Goal: Information Seeking & Learning: Check status

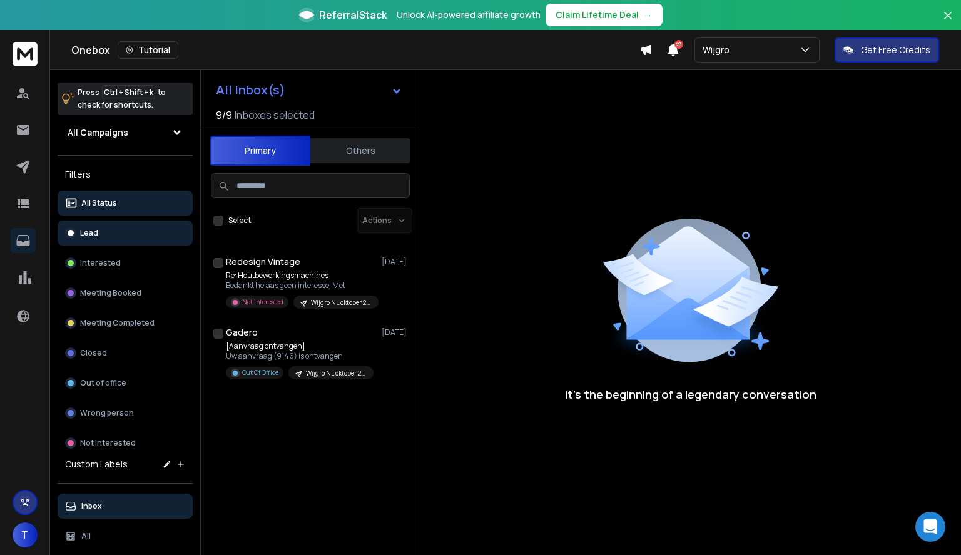
click at [102, 236] on button "Lead" at bounding box center [125, 233] width 135 height 25
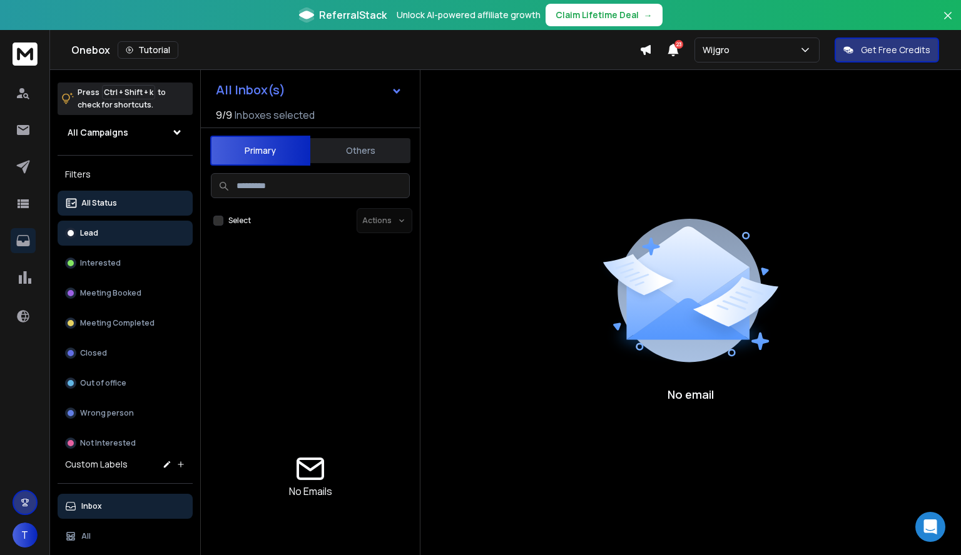
click at [103, 203] on p "All Status" at bounding box center [99, 203] width 36 height 10
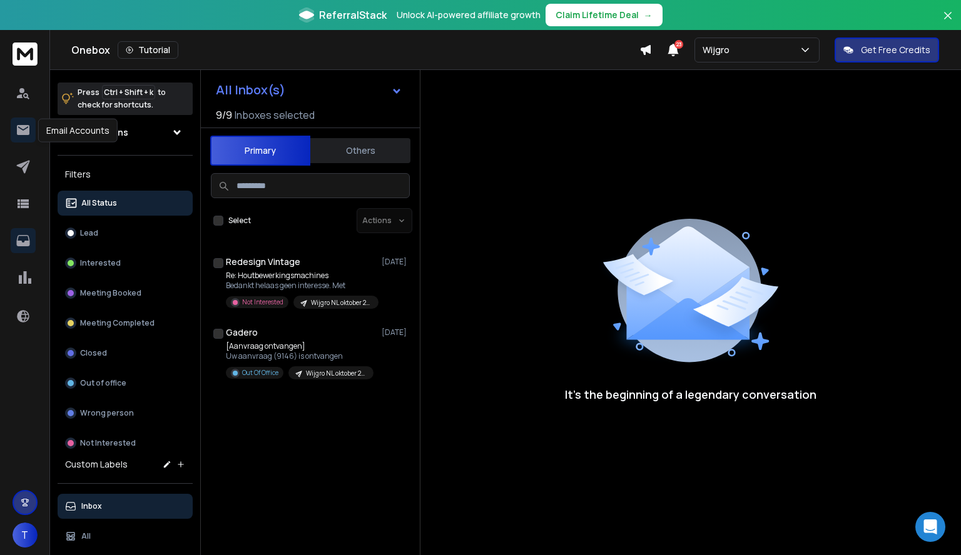
click at [28, 129] on icon at bounding box center [23, 130] width 13 height 10
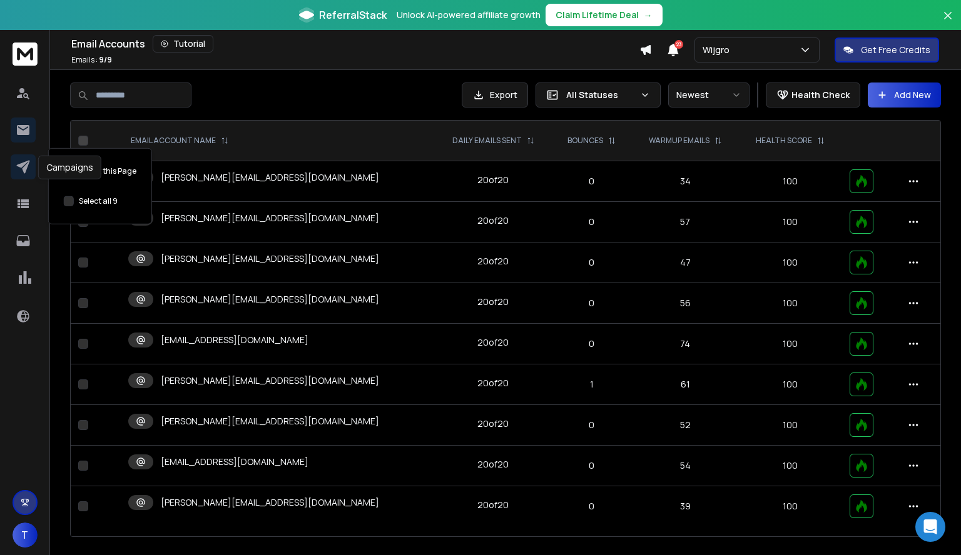
click at [27, 166] on icon at bounding box center [22, 167] width 13 height 13
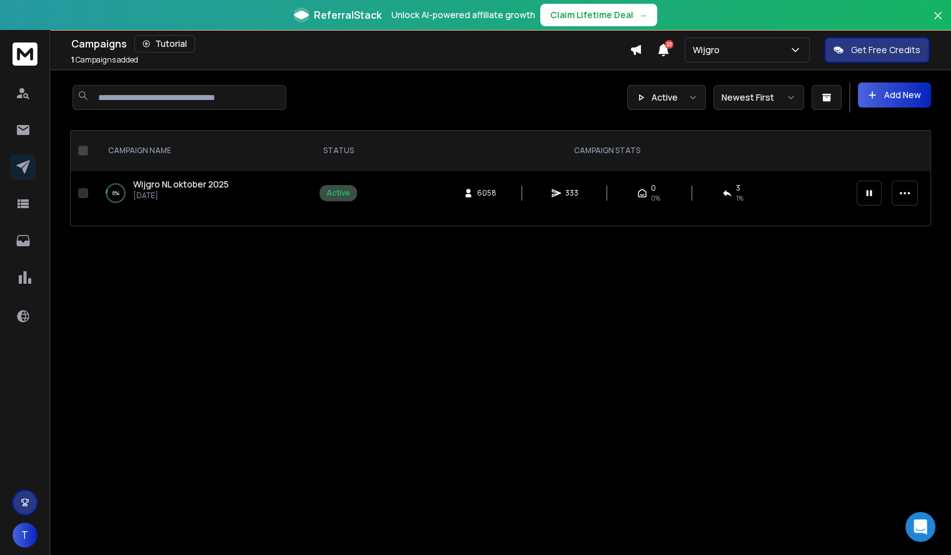
click at [196, 183] on span "Wijgro NL oktober 2025" at bounding box center [181, 184] width 96 height 12
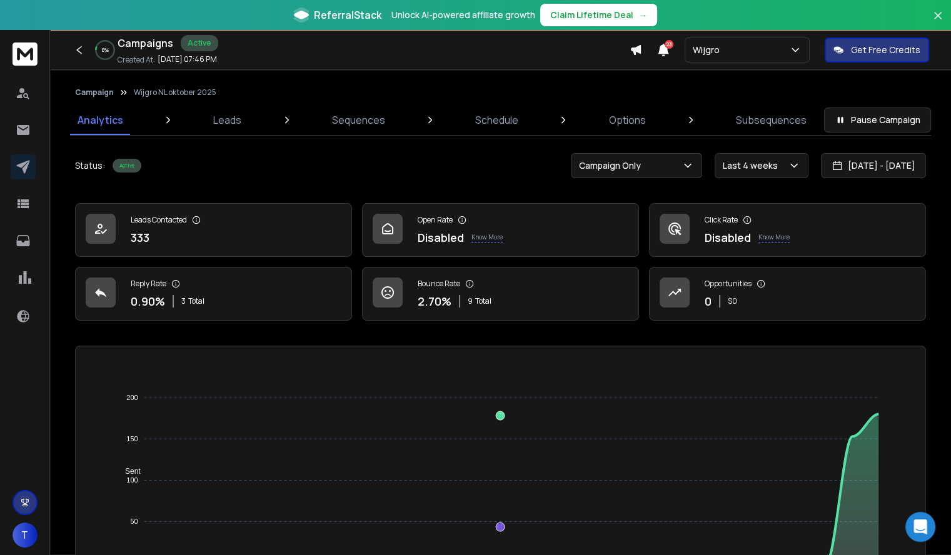
click at [159, 221] on p "Leads Contacted" at bounding box center [159, 220] width 56 height 10
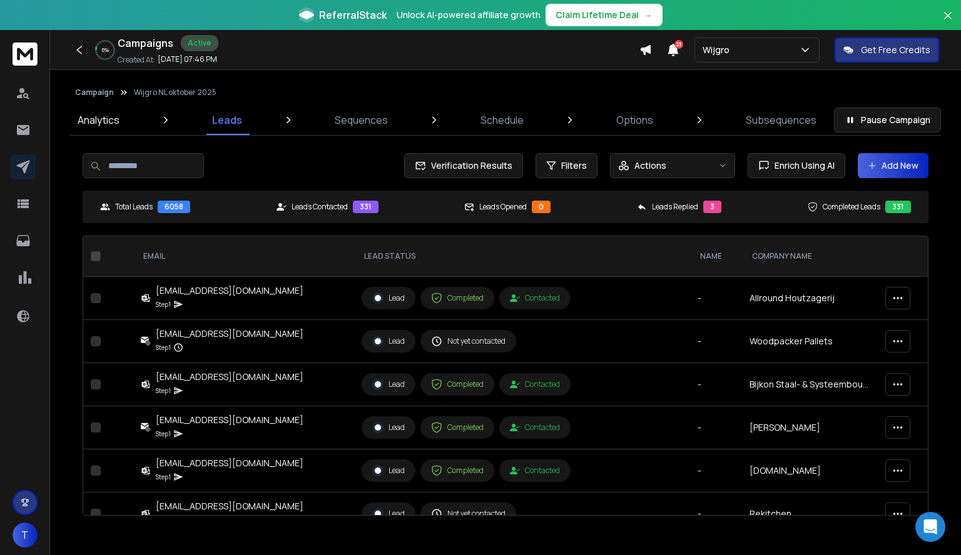
click at [103, 120] on p "Analytics" at bounding box center [99, 120] width 42 height 15
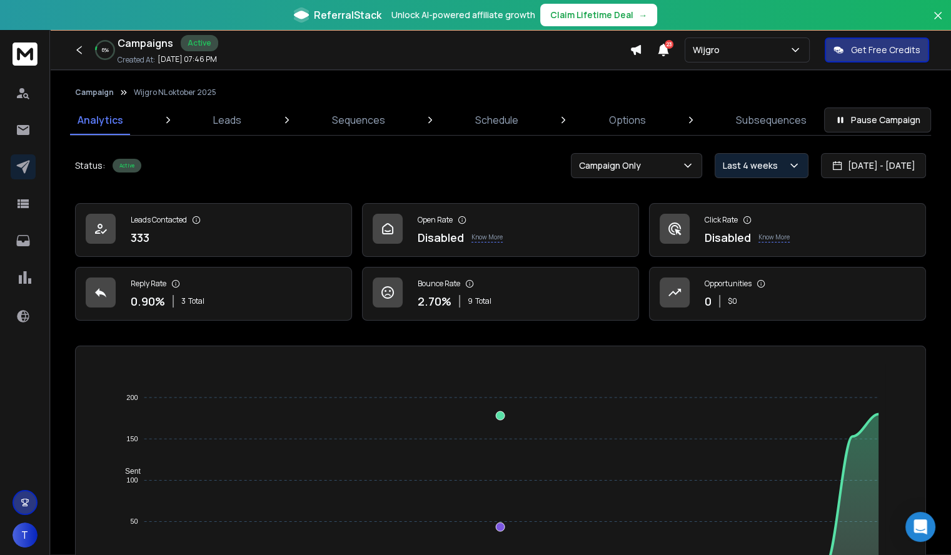
click at [723, 168] on p "Last 4 weeks" at bounding box center [753, 165] width 60 height 13
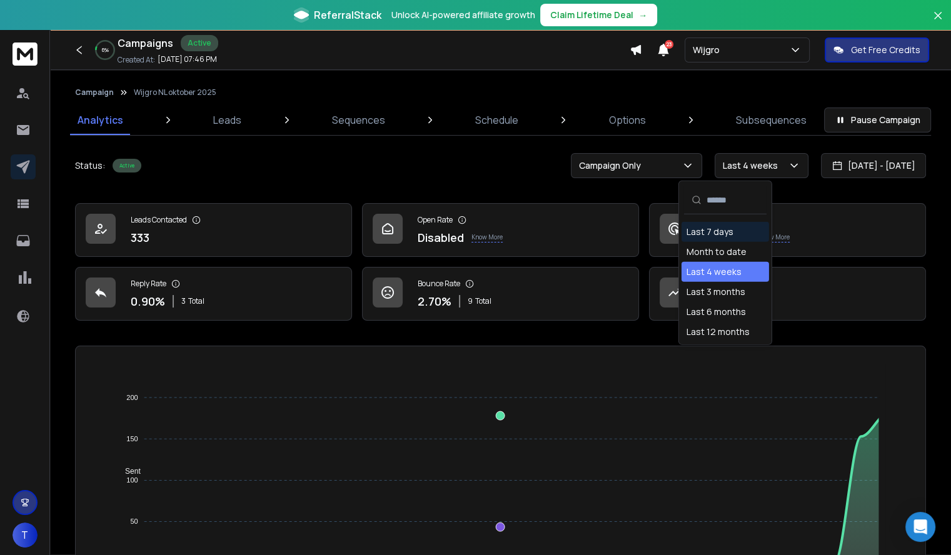
click at [500, 156] on div "Status: Active Pause Campaign Campaign Only Last 4 weeks [DATE] - [DATE]" at bounding box center [500, 165] width 851 height 25
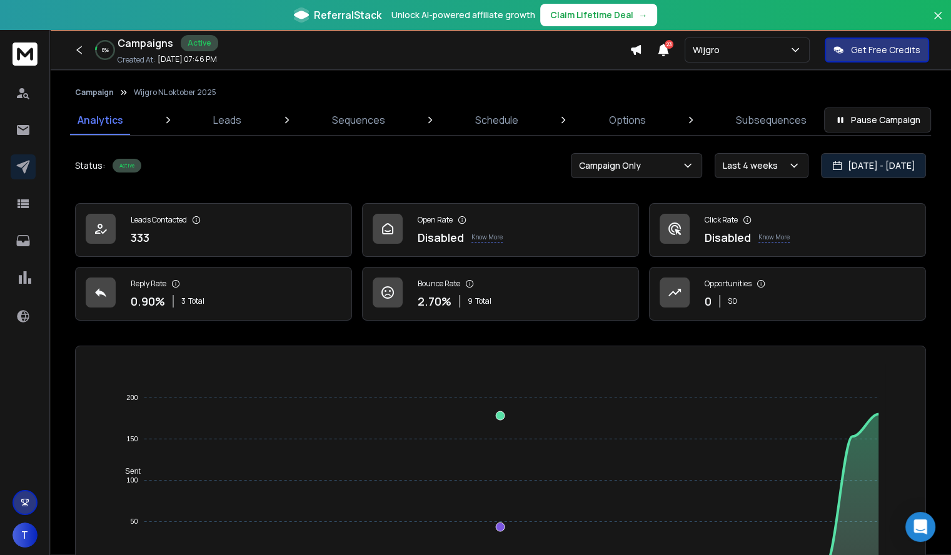
click at [821, 168] on button "[DATE] - [DATE]" at bounding box center [873, 165] width 105 height 25
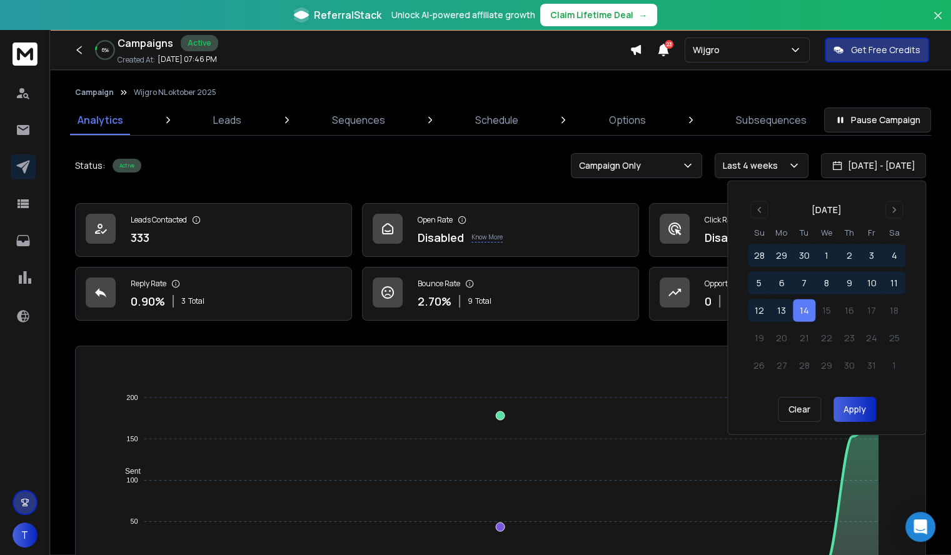
click at [806, 303] on button "14" at bounding box center [804, 311] width 23 height 23
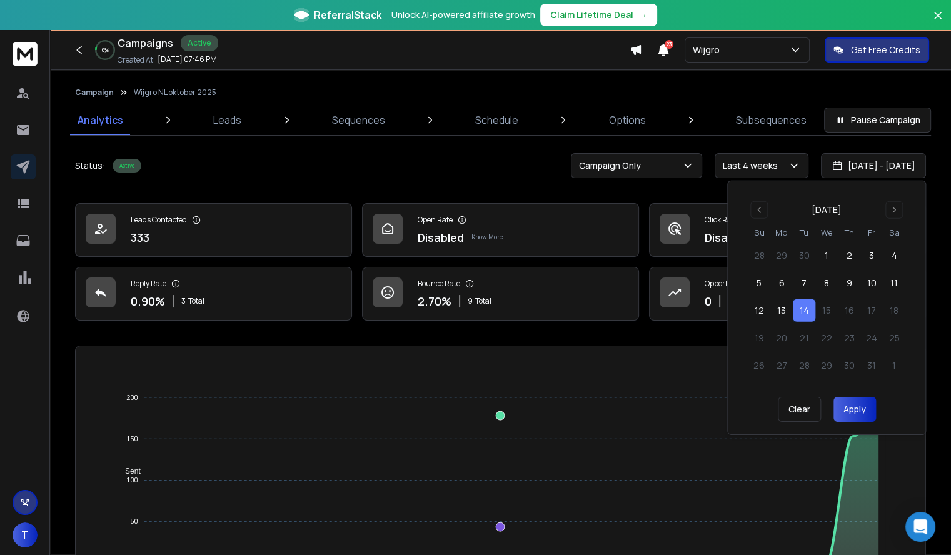
click at [851, 410] on button "Apply" at bounding box center [855, 409] width 43 height 25
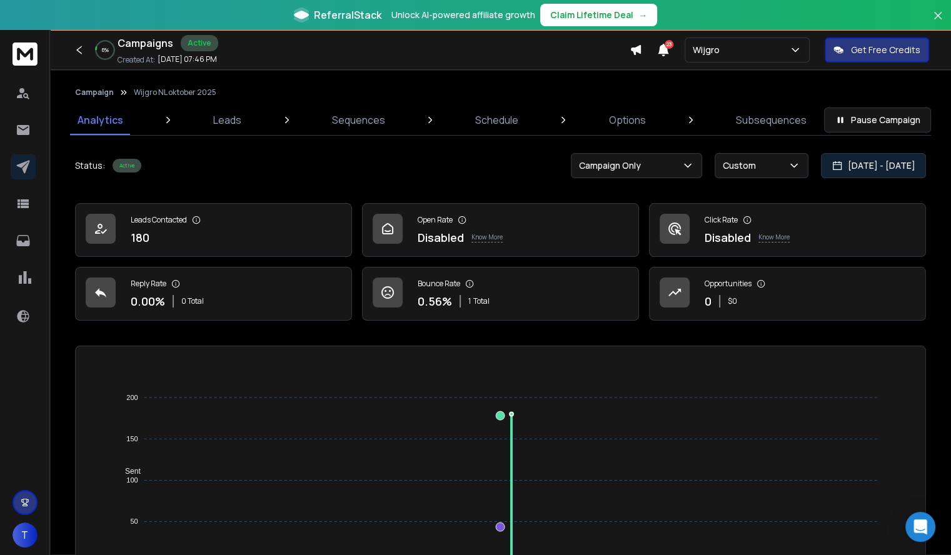
click at [839, 172] on button "[DATE] - [DATE]" at bounding box center [873, 165] width 105 height 25
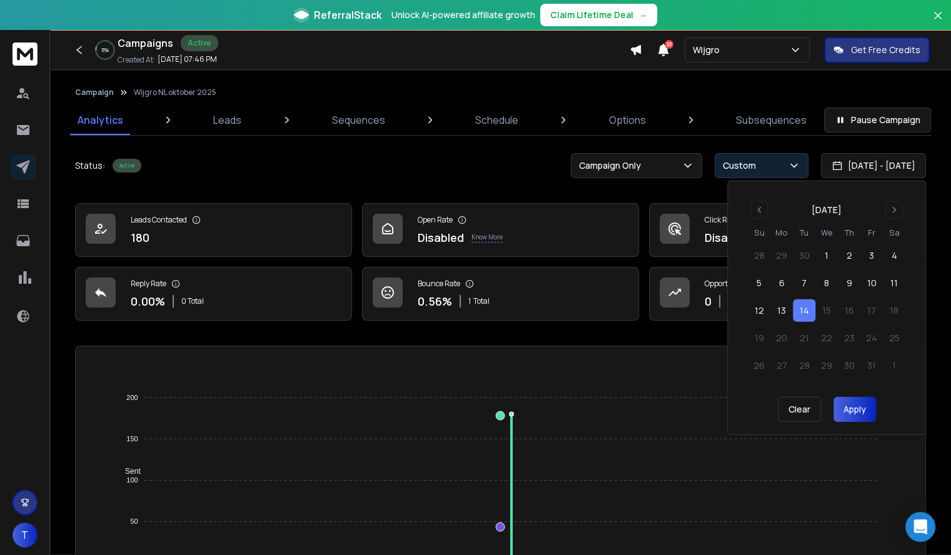
click at [723, 168] on p "Custom" at bounding box center [742, 165] width 38 height 13
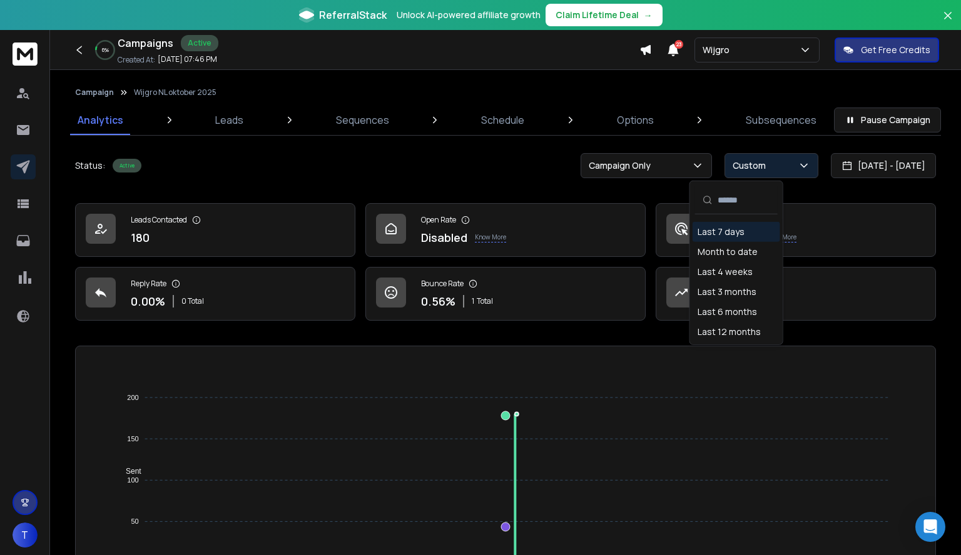
click at [732, 168] on p "Custom" at bounding box center [751, 165] width 38 height 13
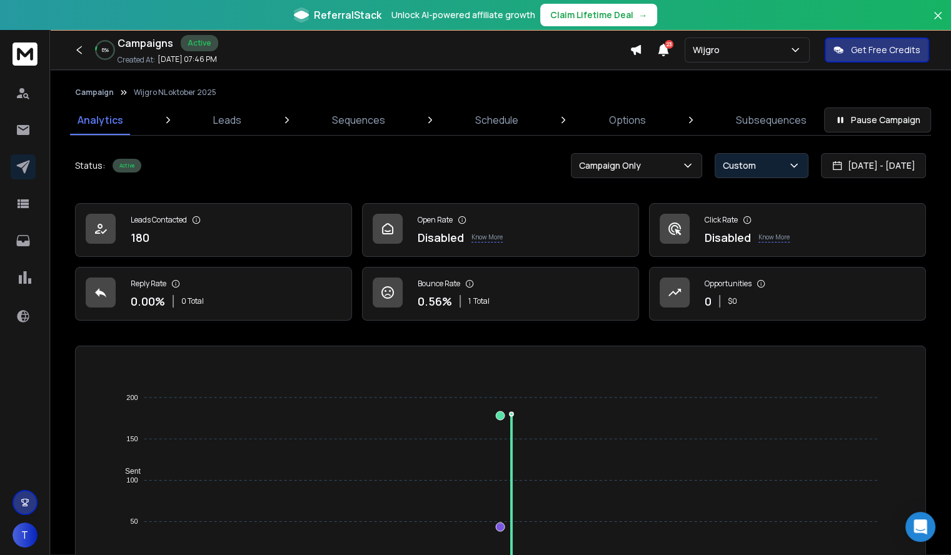
click at [723, 168] on p "Custom" at bounding box center [742, 165] width 38 height 13
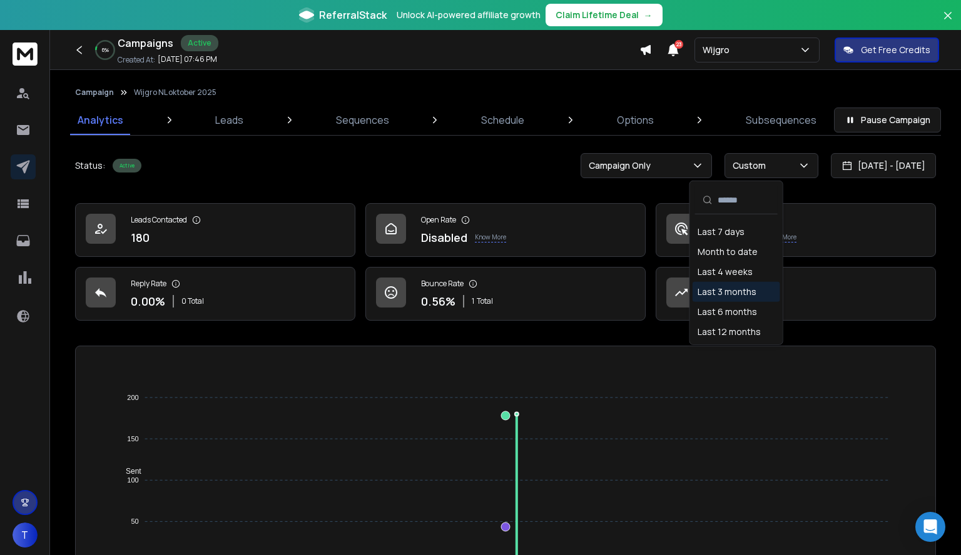
click at [734, 288] on div "Last 3 months" at bounding box center [726, 292] width 59 height 13
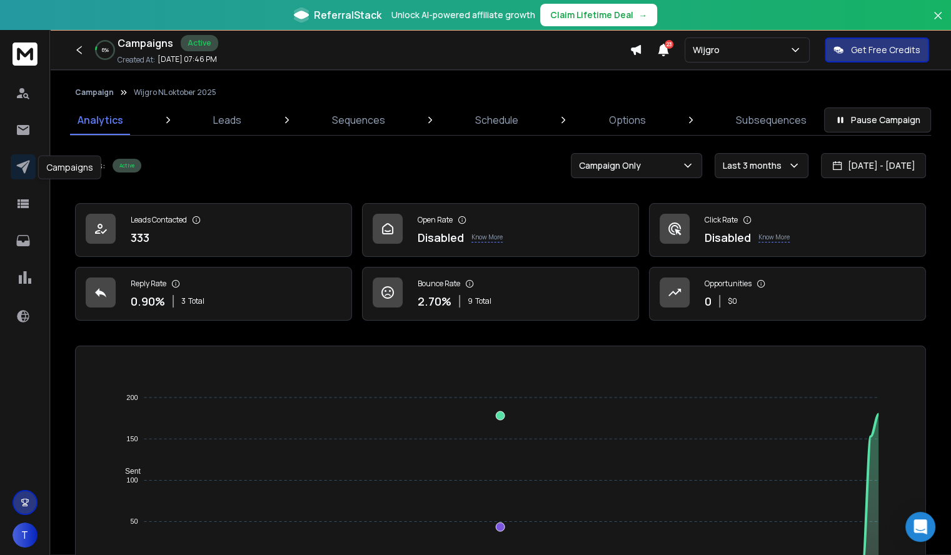
click at [28, 168] on icon at bounding box center [23, 166] width 15 height 15
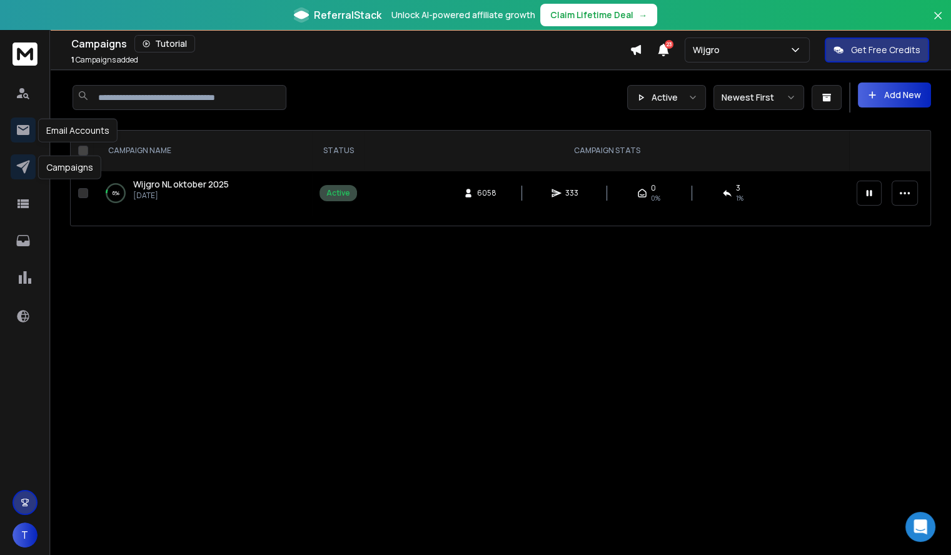
click at [28, 124] on icon at bounding box center [23, 130] width 15 height 15
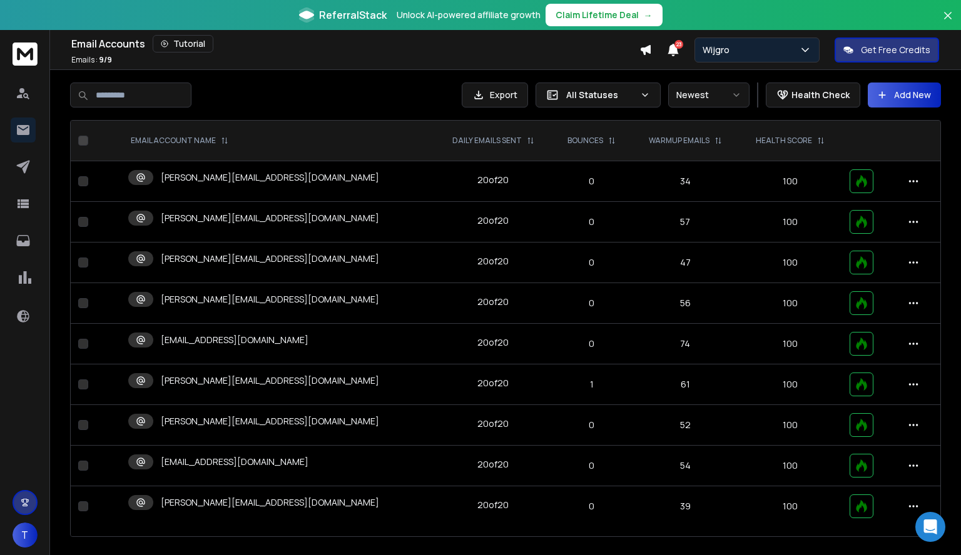
click at [755, 52] on div "Wijgro" at bounding box center [756, 50] width 109 height 13
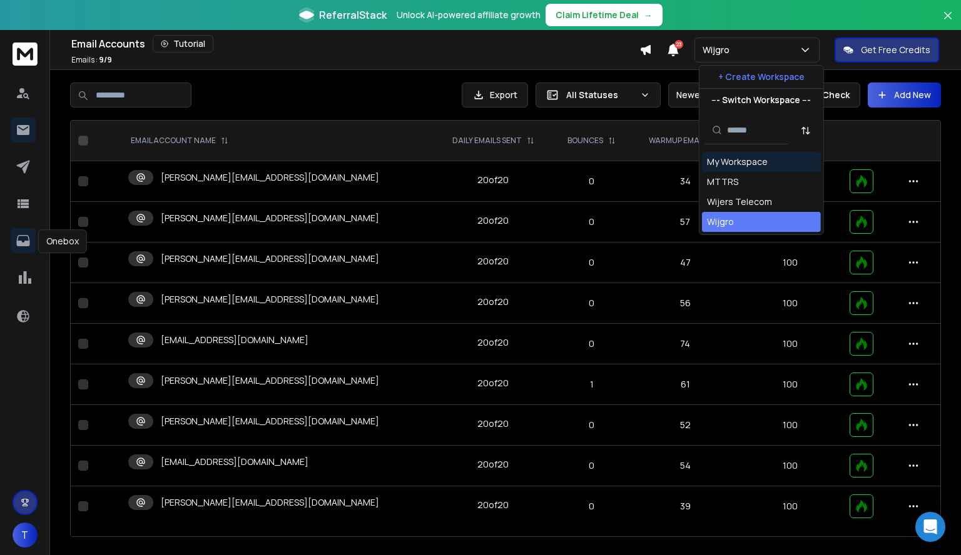
click at [23, 240] on icon at bounding box center [23, 240] width 15 height 15
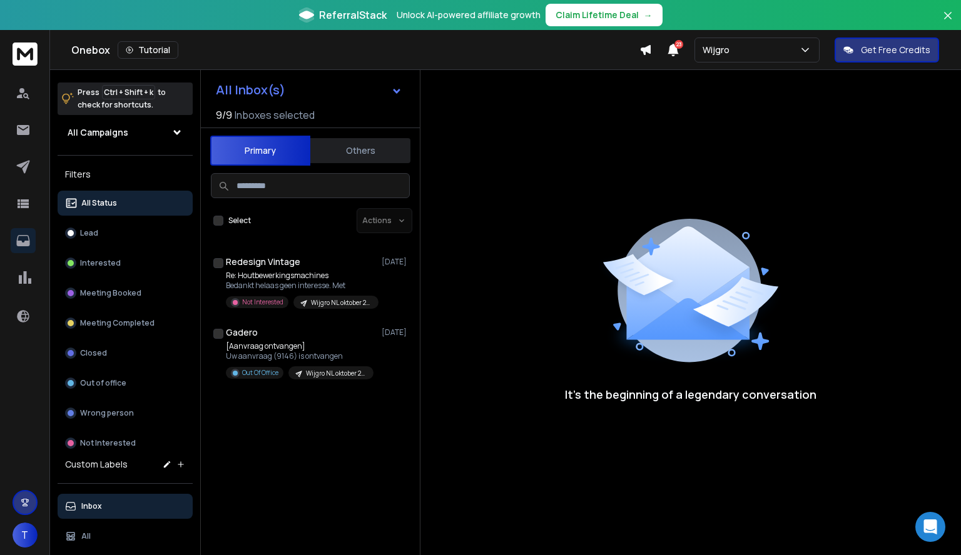
click at [365, 153] on button "Others" at bounding box center [360, 151] width 100 height 28
click at [273, 152] on button "Primary" at bounding box center [260, 151] width 100 height 30
click at [104, 207] on p "All Status" at bounding box center [99, 203] width 36 height 10
